Goal: Information Seeking & Learning: Check status

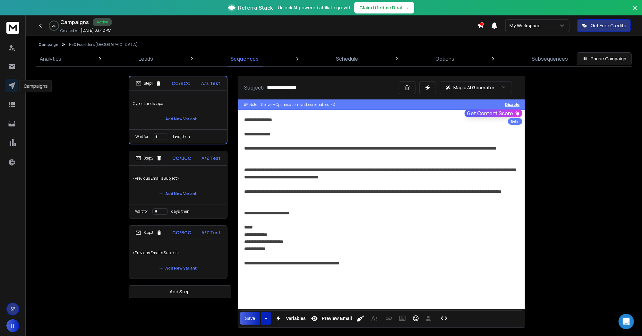
click at [13, 84] on icon at bounding box center [11, 85] width 7 height 7
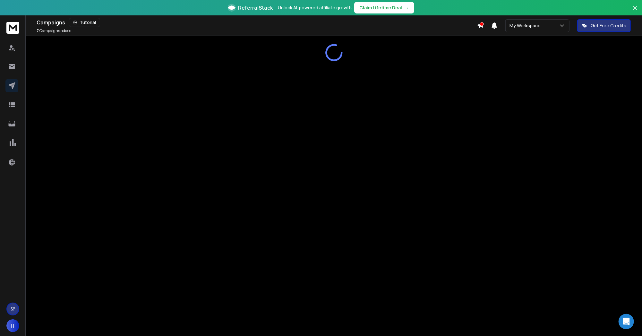
click at [208, 30] on div "7 Campaigns added" at bounding box center [257, 30] width 440 height 5
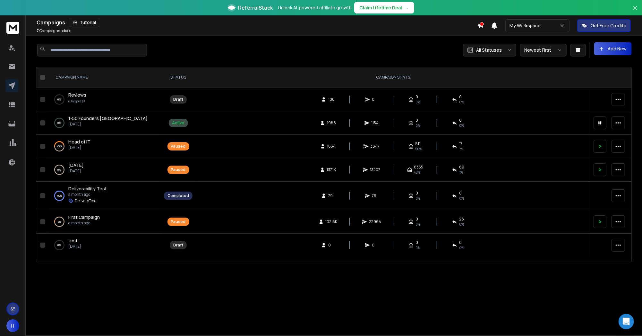
click at [102, 101] on div "0 % Reviews a day ago" at bounding box center [103, 99] width 99 height 15
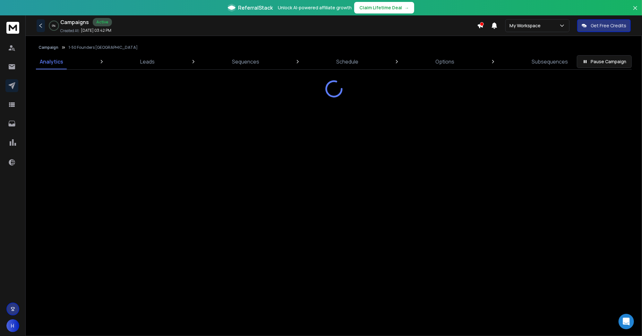
click at [41, 27] on icon at bounding box center [40, 25] width 3 height 4
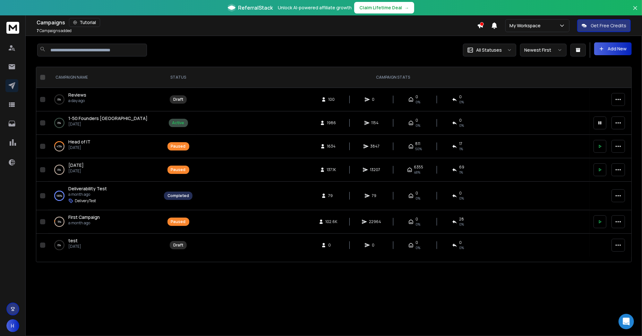
click at [97, 122] on p "[DATE]" at bounding box center [107, 124] width 79 height 5
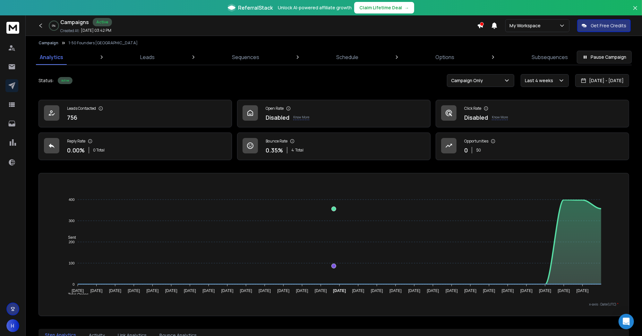
scroll to position [13, 0]
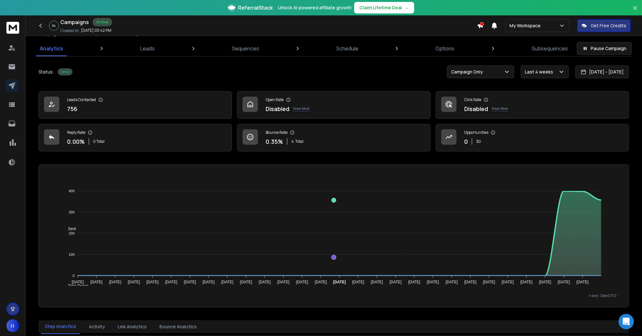
click at [163, 77] on div "Status: Active Pause Campaign Campaign Only Last 4 weeks 17 Sep 2025 - 15 Oct 2…" at bounding box center [333, 71] width 590 height 13
click at [240, 50] on p "Sequences" at bounding box center [245, 49] width 27 height 8
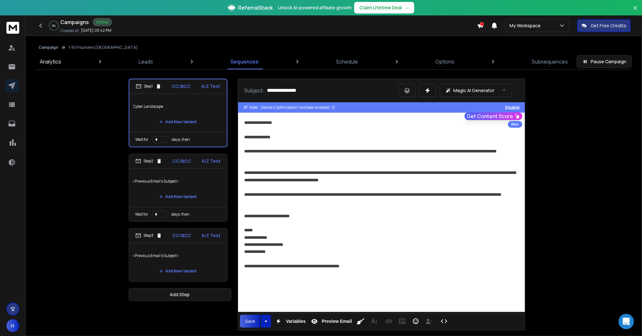
click at [52, 66] on link "Analytics" at bounding box center [50, 61] width 29 height 15
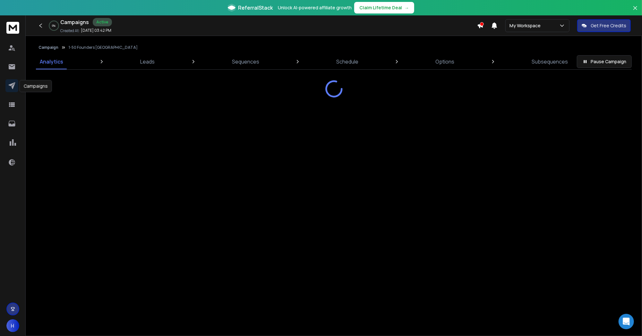
click at [12, 88] on icon at bounding box center [11, 85] width 7 height 7
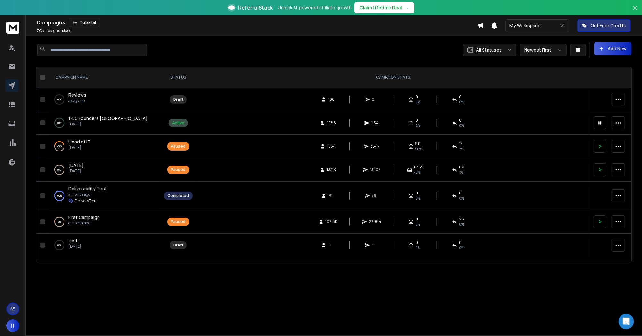
click at [112, 126] on div "0 % 1-50 Founders [GEOGRAPHIC_DATA] [DATE]" at bounding box center [103, 122] width 99 height 15
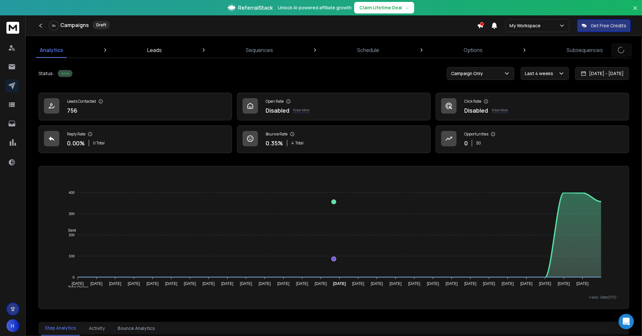
click at [153, 51] on p "Leads" at bounding box center [154, 50] width 14 height 8
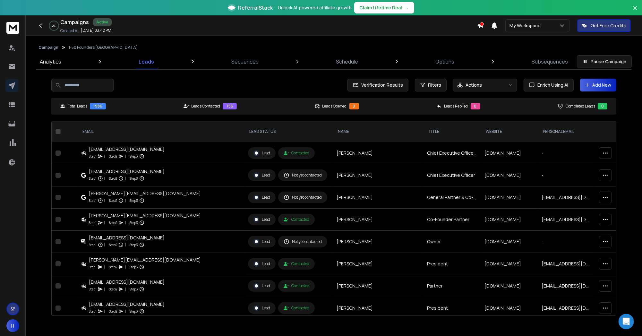
click at [56, 63] on p "Analytics" at bounding box center [50, 62] width 21 height 8
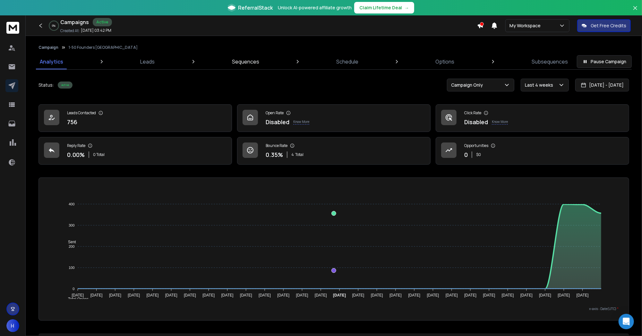
click at [231, 60] on link "Sequences" at bounding box center [245, 61] width 35 height 15
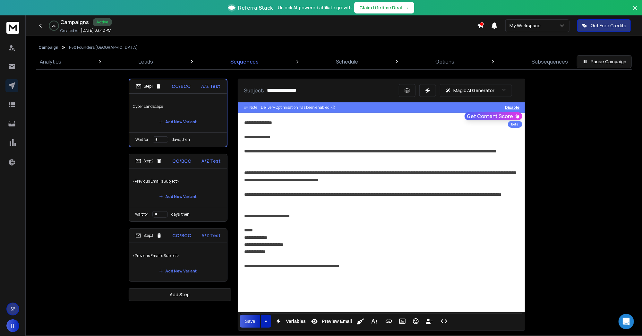
scroll to position [4, 0]
